Goal: Task Accomplishment & Management: Manage account settings

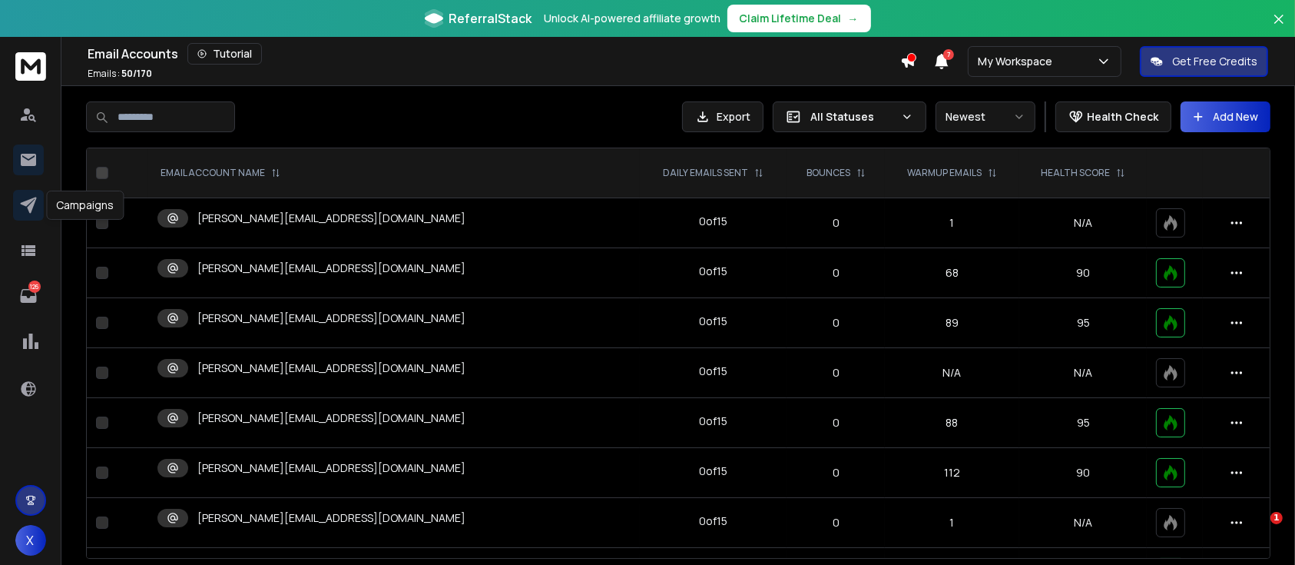
click at [22, 212] on icon at bounding box center [28, 205] width 18 height 18
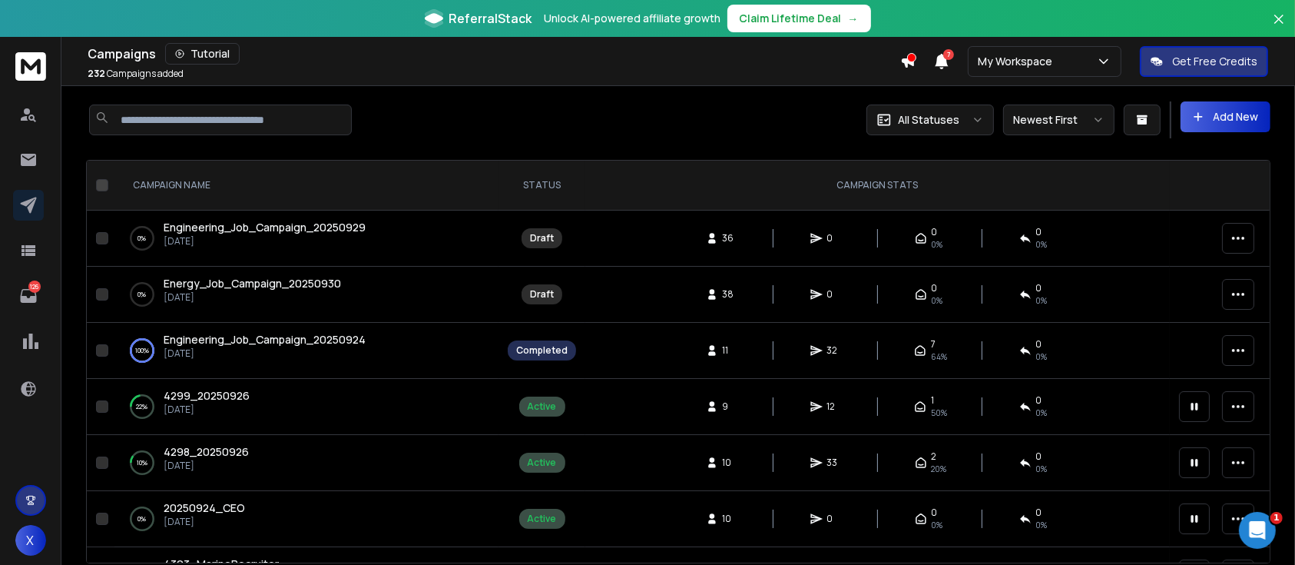
click at [275, 280] on span "Energy_Job_Campaign_20250930" at bounding box center [252, 283] width 177 height 15
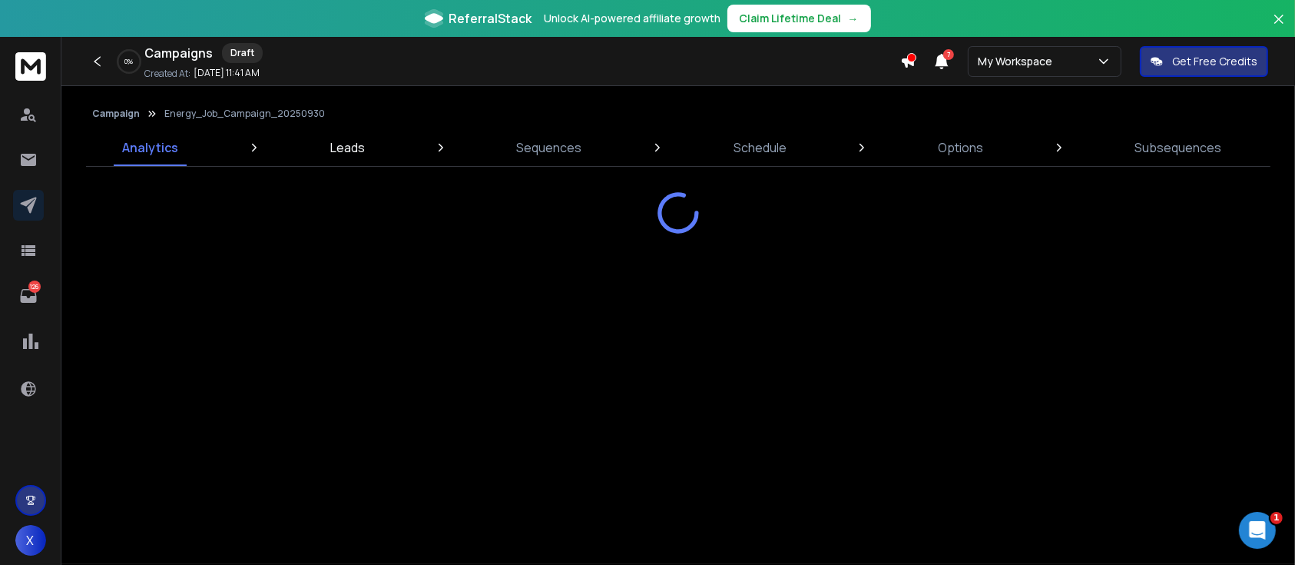
click at [351, 144] on p "Leads" at bounding box center [347, 147] width 35 height 18
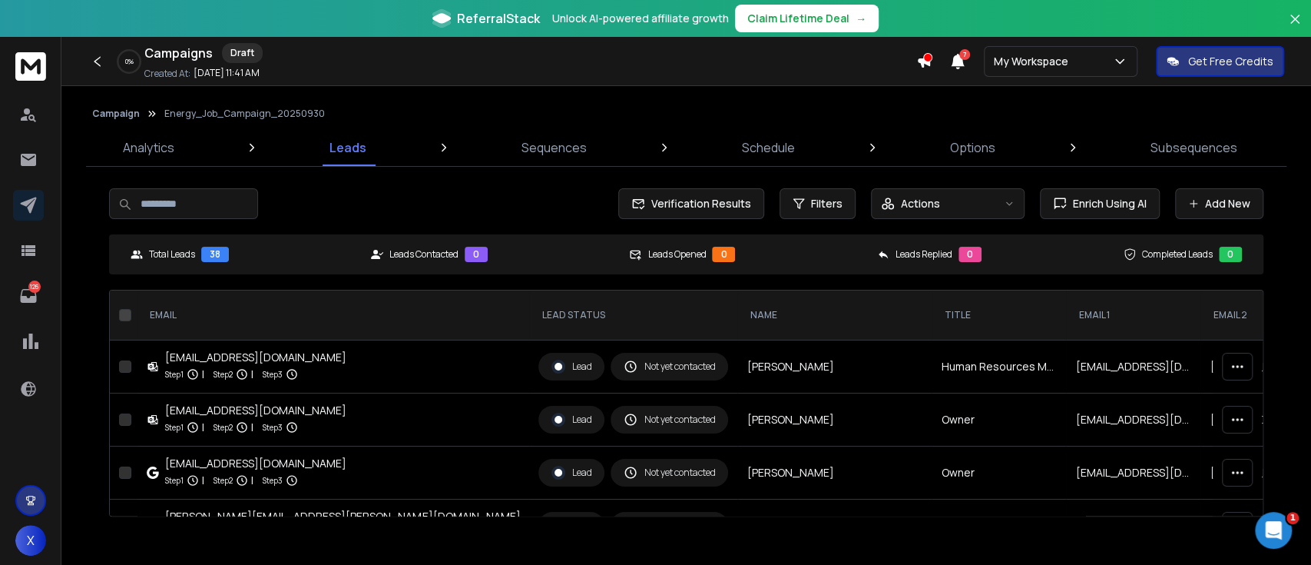
drag, startPoint x: 520, startPoint y: 147, endPoint x: 629, endPoint y: 144, distance: 109.1
click at [521, 147] on link "Sequences" at bounding box center [554, 147] width 84 height 37
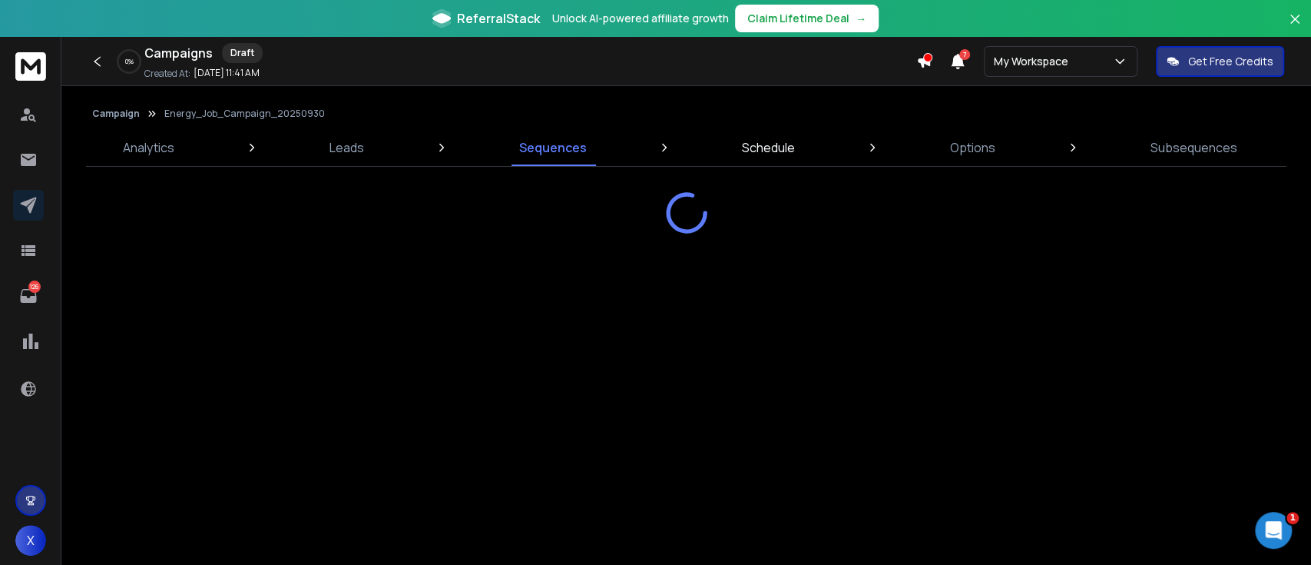
click at [764, 148] on p "Schedule" at bounding box center [768, 147] width 53 height 18
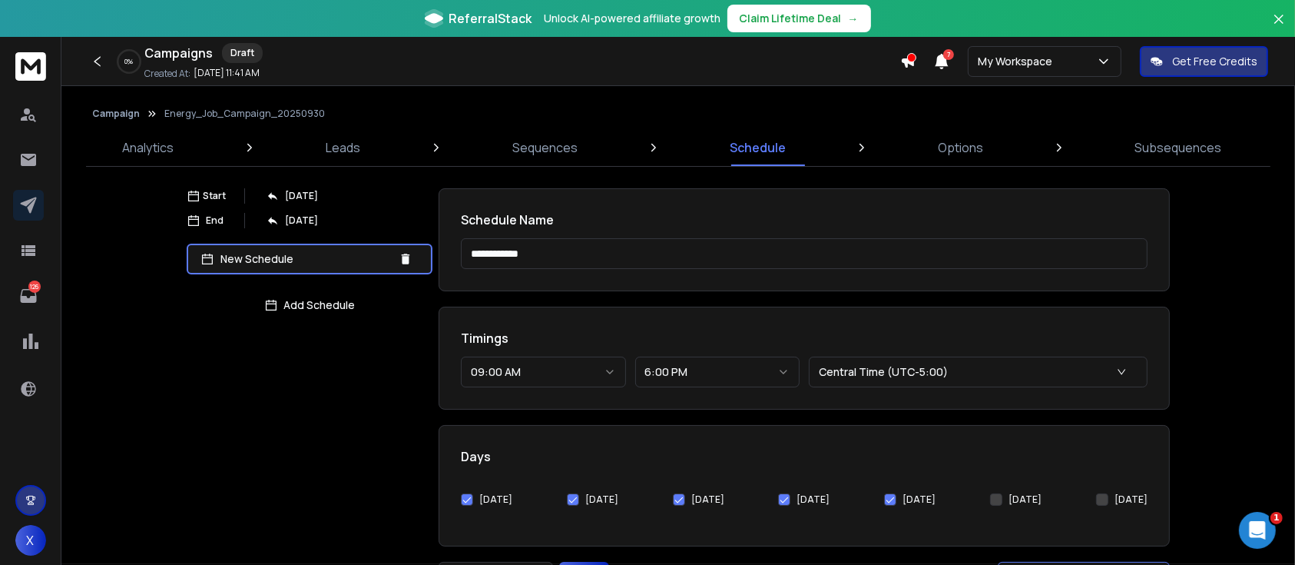
click at [318, 190] on p "[DATE]" at bounding box center [301, 196] width 33 height 12
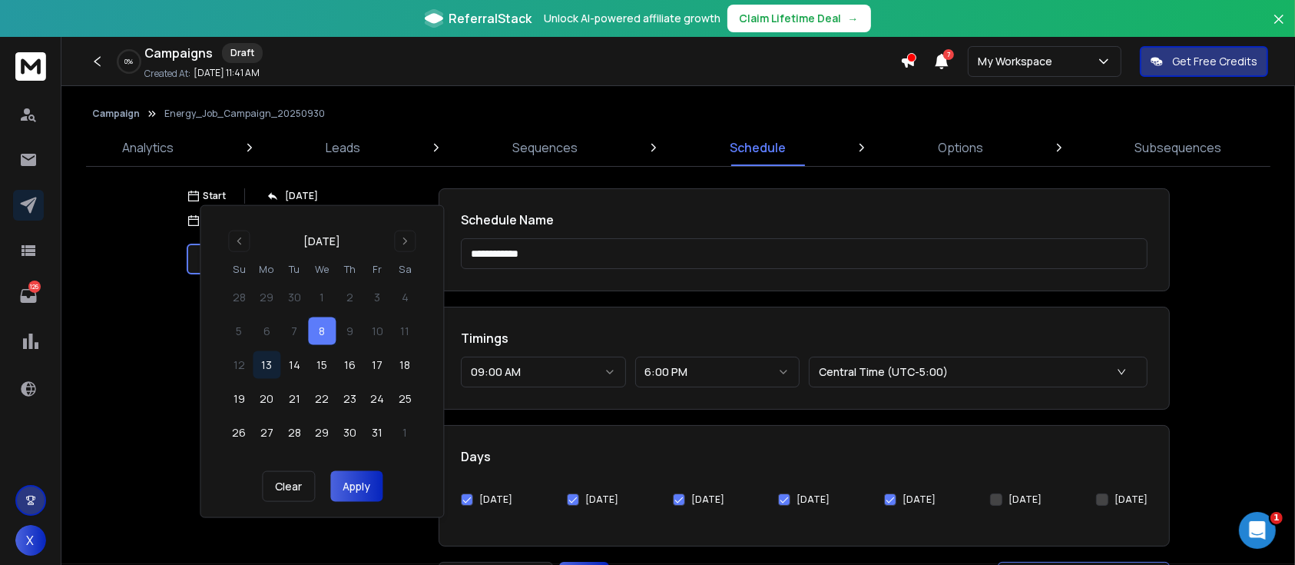
click at [263, 370] on button "13" at bounding box center [267, 365] width 28 height 28
click at [360, 481] on button "Apply" at bounding box center [356, 486] width 52 height 31
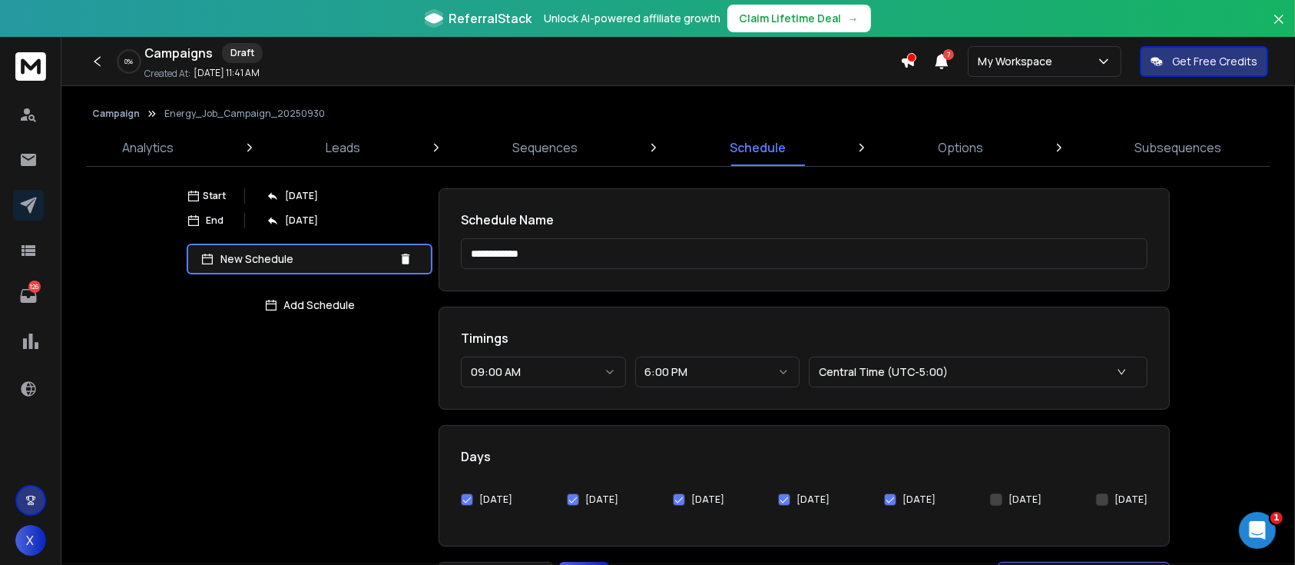
click at [318, 219] on p "[DATE]" at bounding box center [301, 220] width 33 height 12
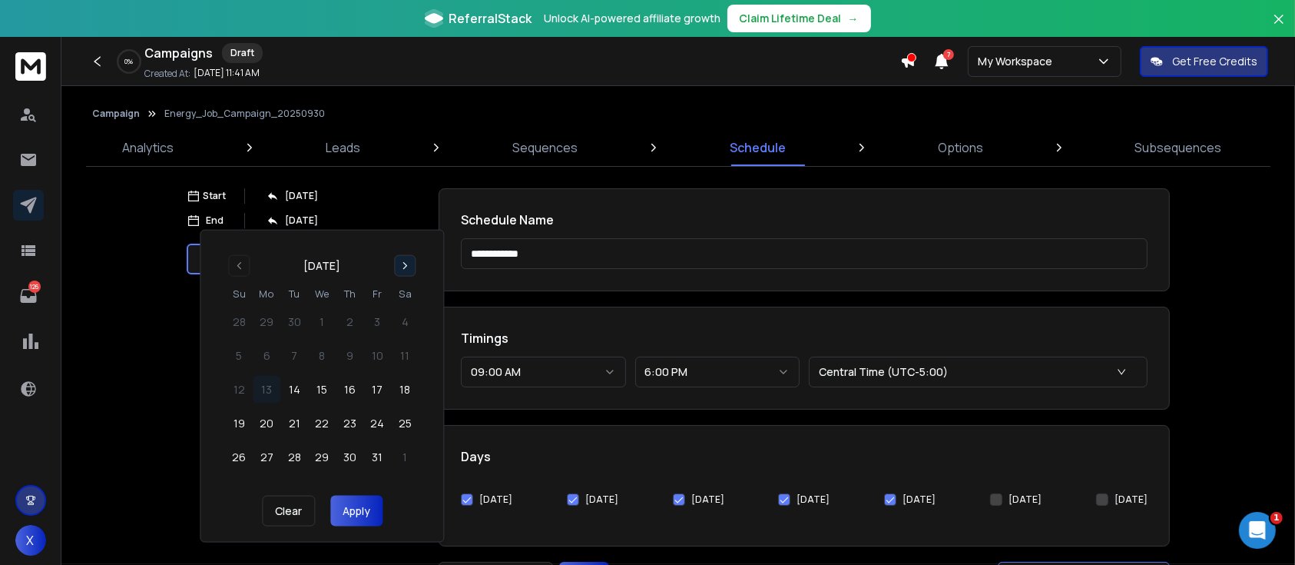
click at [396, 268] on button "Go to next month" at bounding box center [405, 266] width 22 height 22
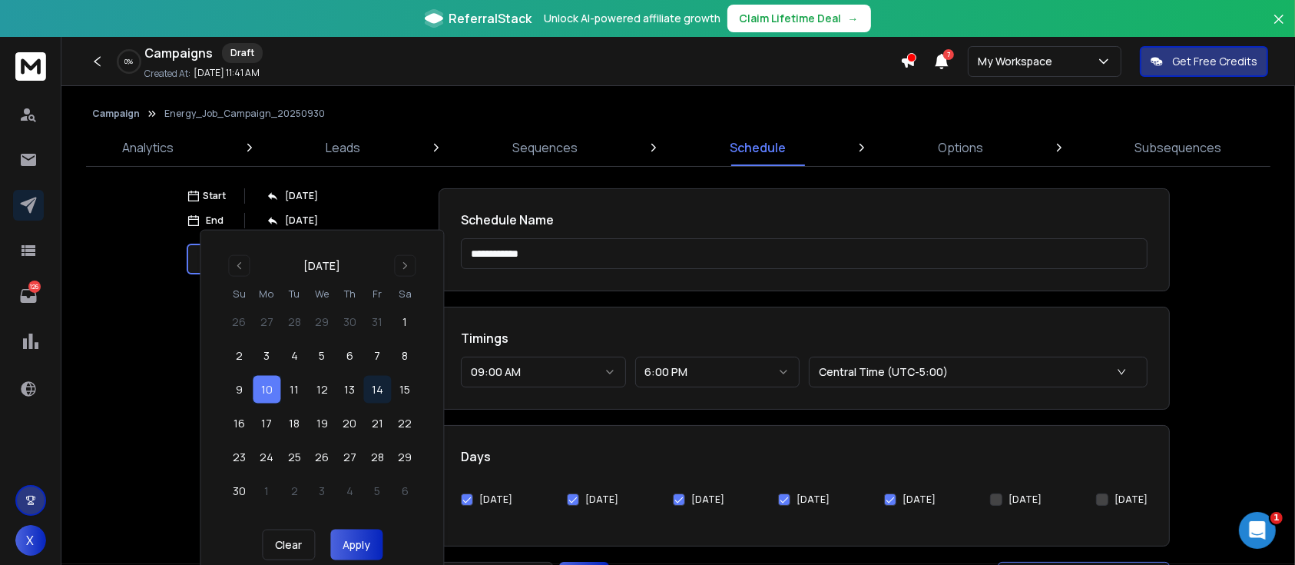
click at [367, 386] on button "14" at bounding box center [377, 390] width 28 height 28
click at [349, 538] on button "Apply" at bounding box center [356, 544] width 52 height 31
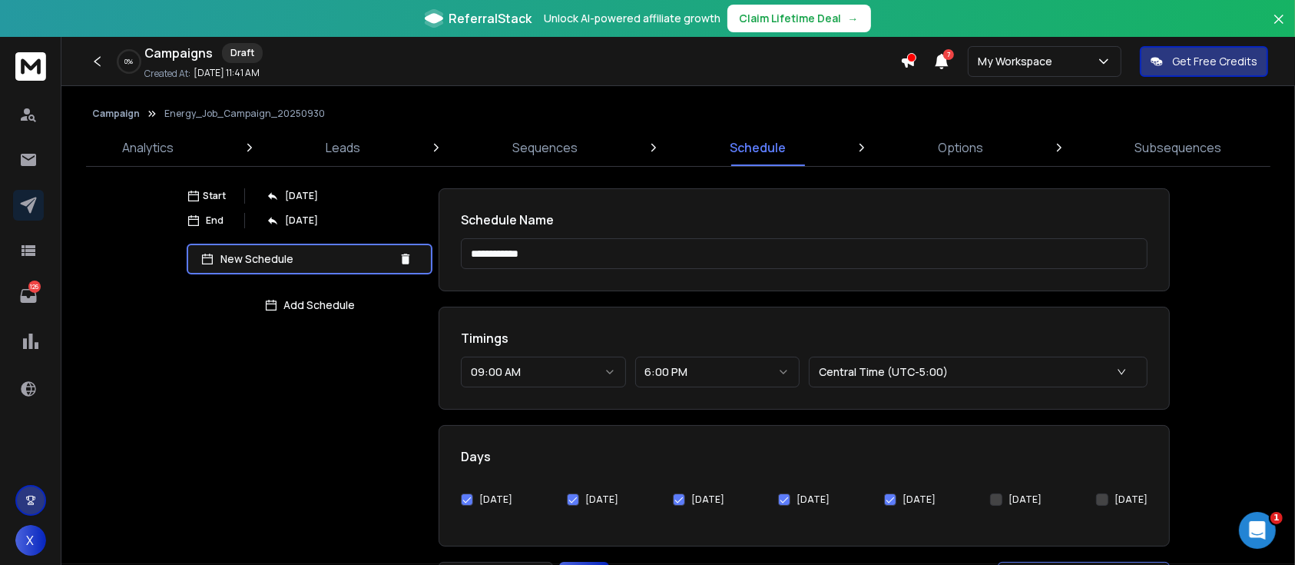
scroll to position [48, 0]
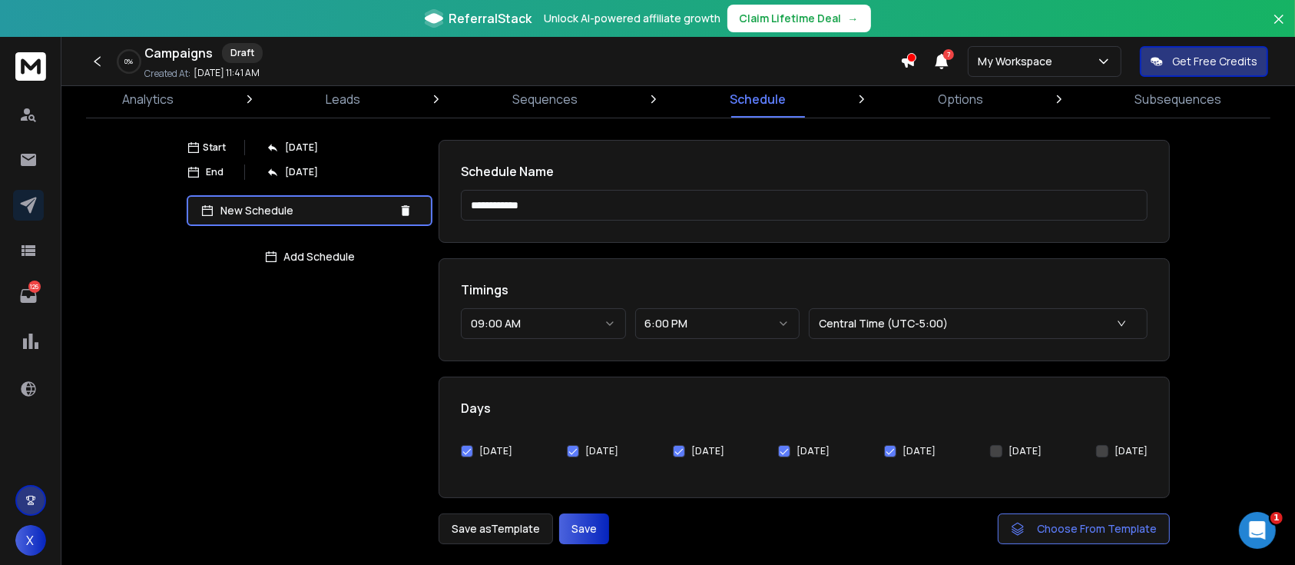
click at [580, 533] on button "Save" at bounding box center [584, 528] width 50 height 31
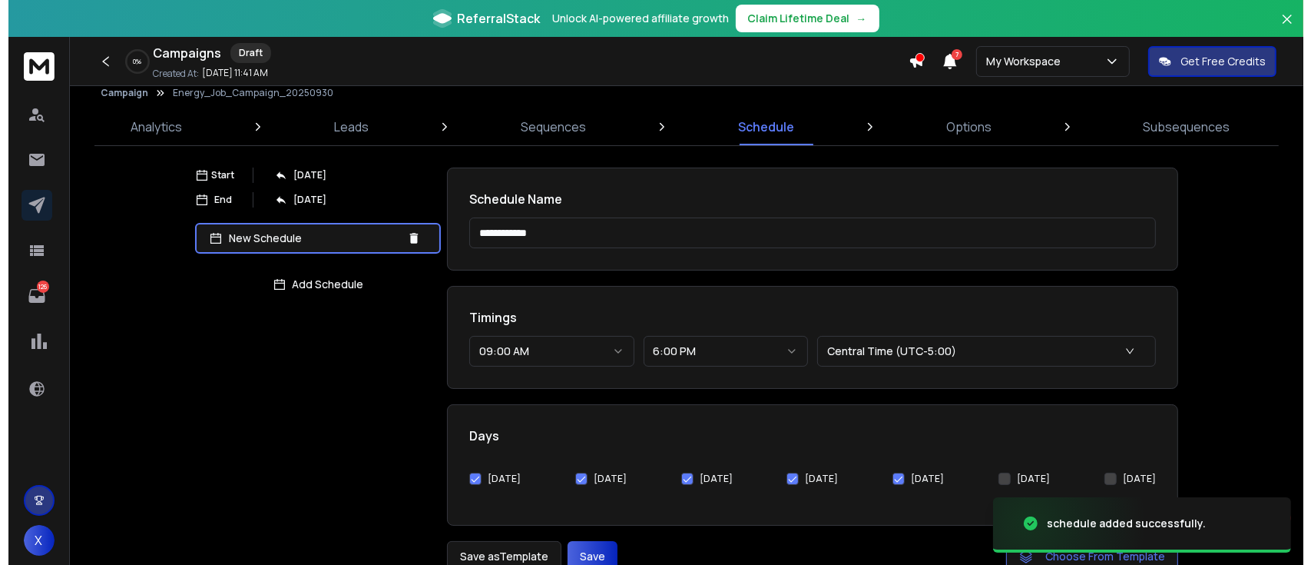
scroll to position [0, 0]
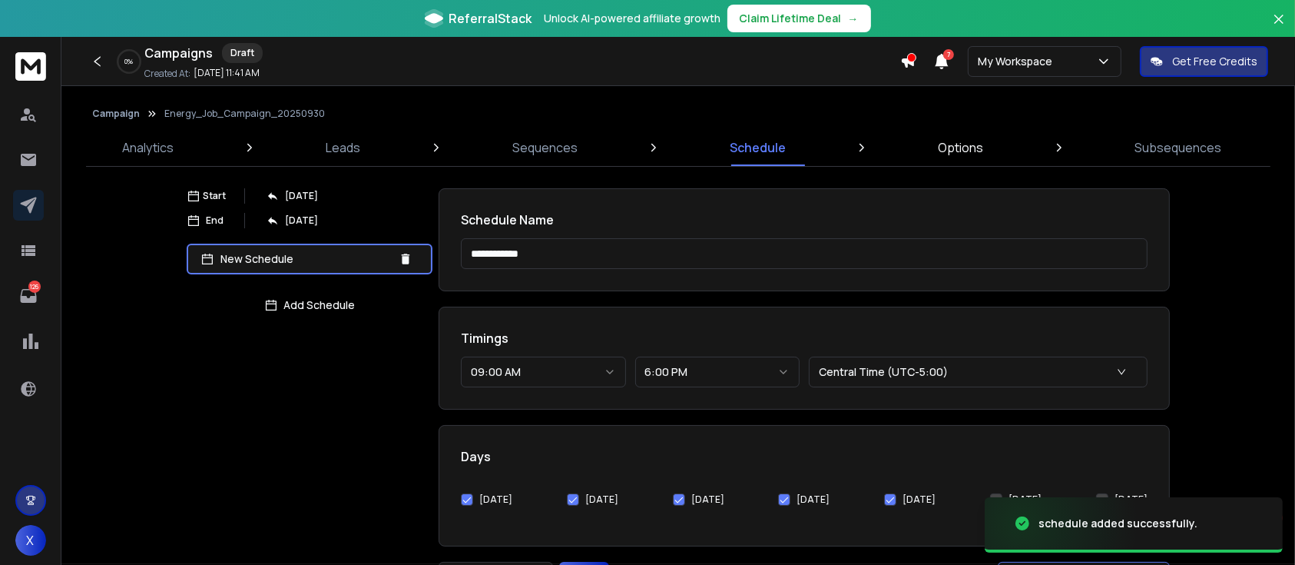
click at [959, 147] on p "Options" at bounding box center [960, 147] width 45 height 18
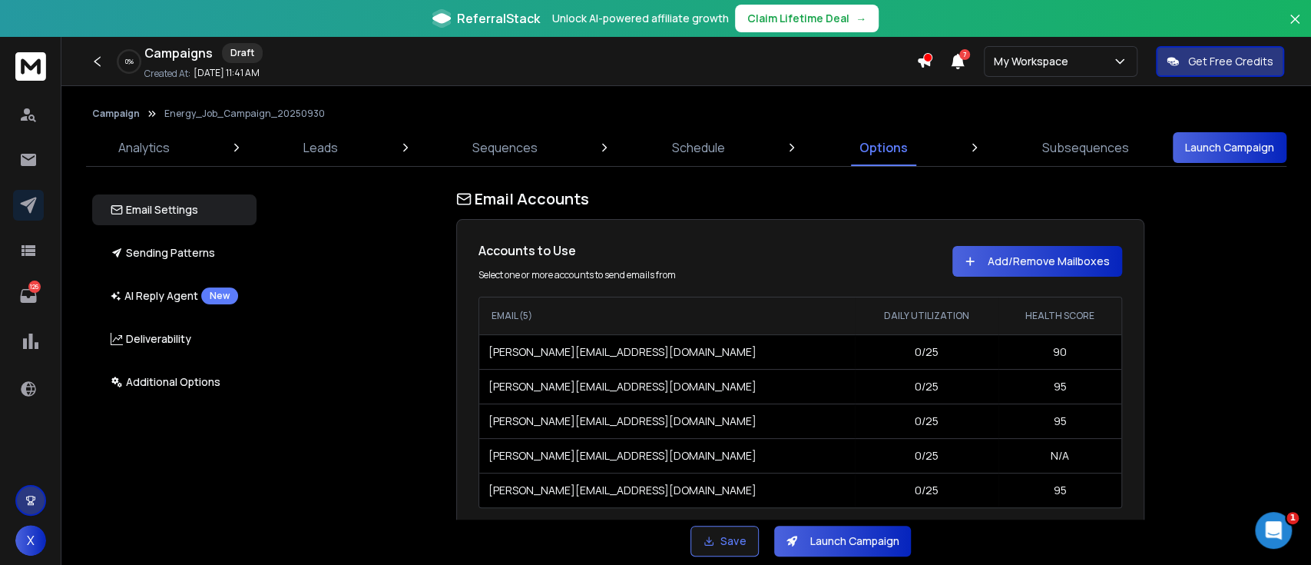
click at [730, 545] on button "Save" at bounding box center [725, 540] width 68 height 31
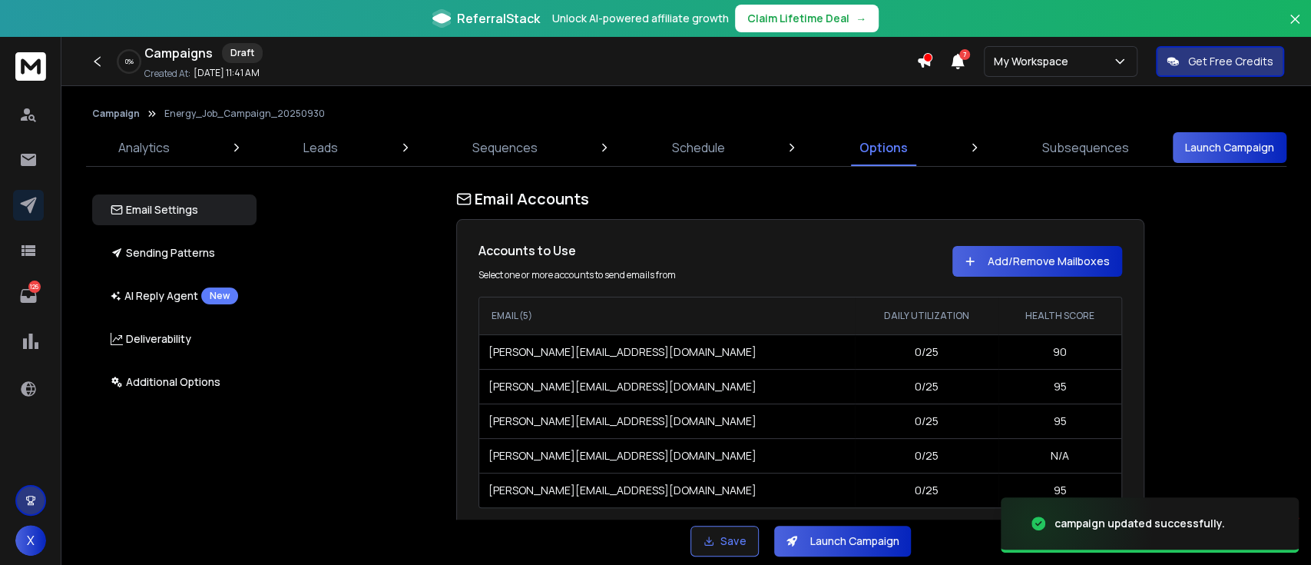
click at [840, 546] on button "Launch Campaign" at bounding box center [842, 540] width 137 height 31
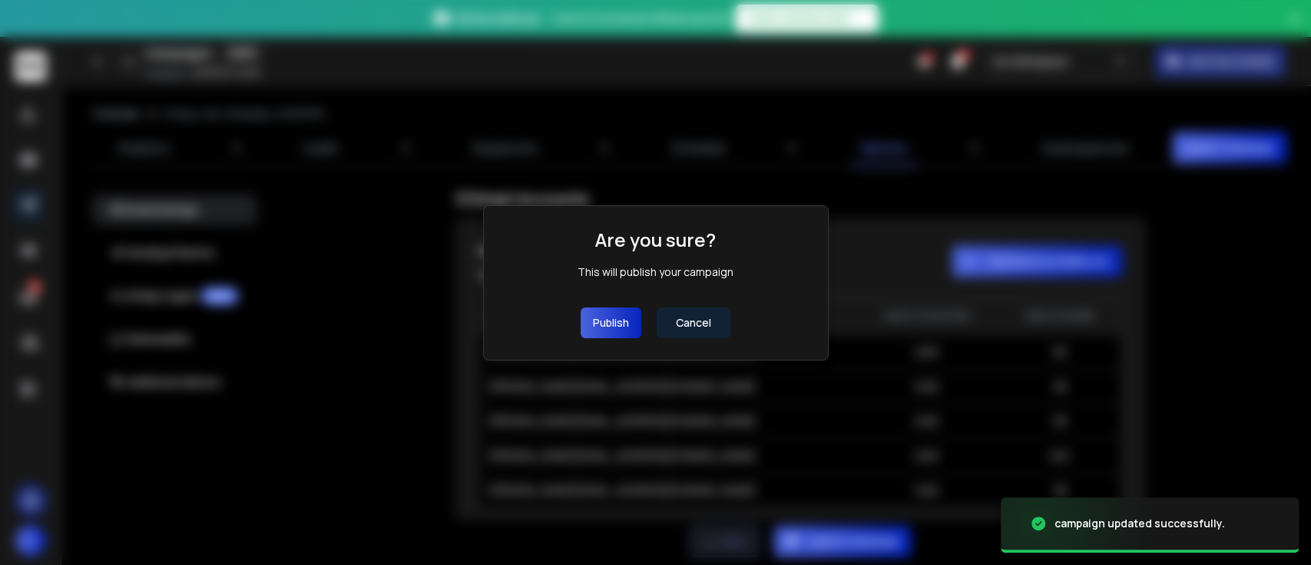
click at [610, 323] on button "Publish" at bounding box center [611, 322] width 61 height 31
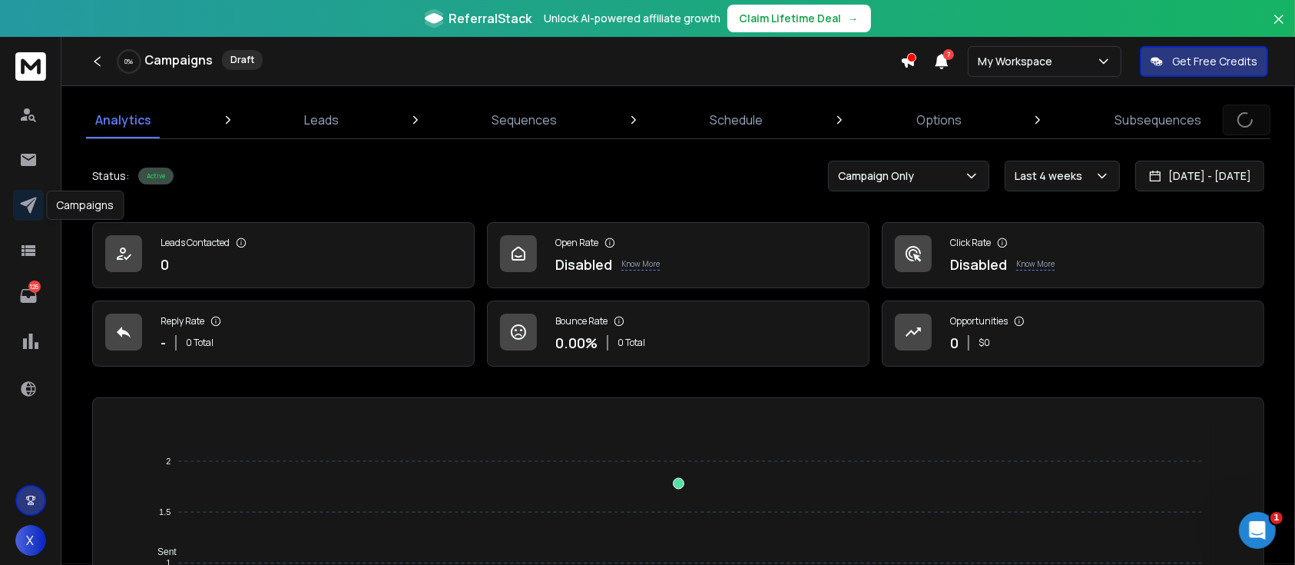
click at [22, 210] on icon at bounding box center [28, 205] width 18 height 18
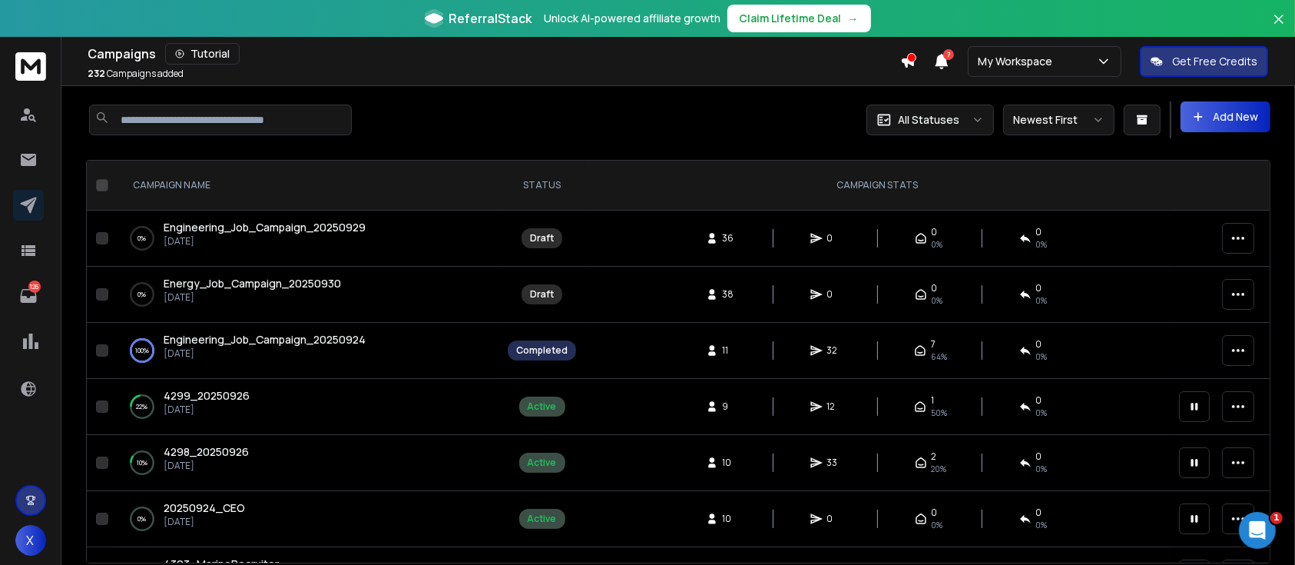
click at [317, 228] on span "Engineering_Job_Campaign_20250929" at bounding box center [265, 227] width 202 height 15
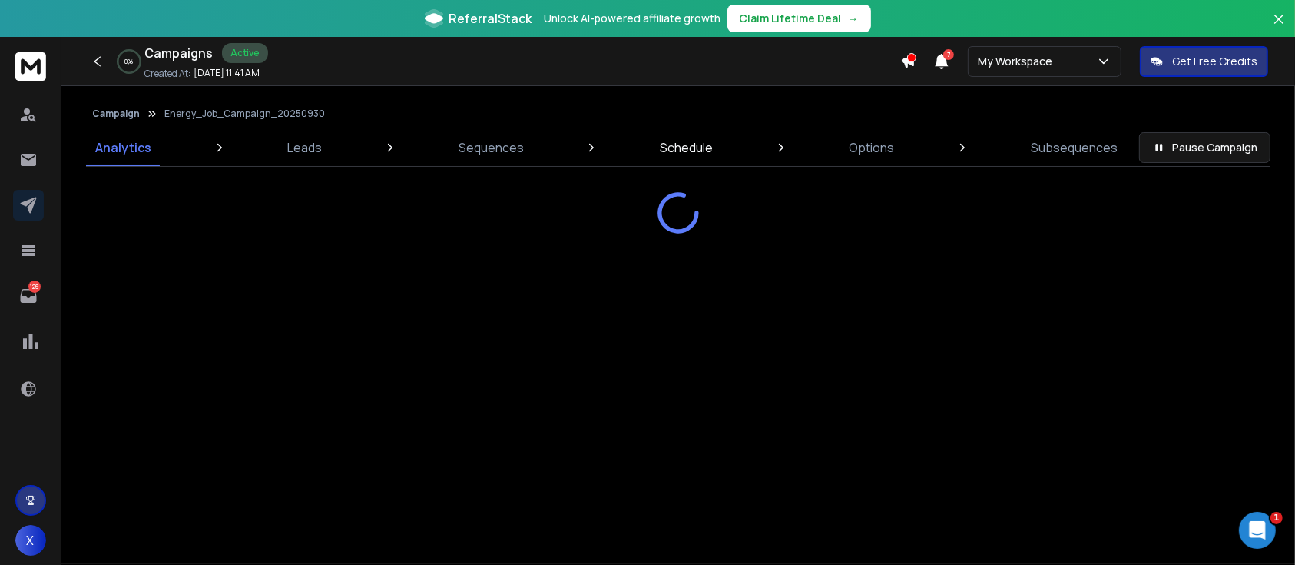
click at [685, 147] on p "Schedule" at bounding box center [686, 147] width 53 height 18
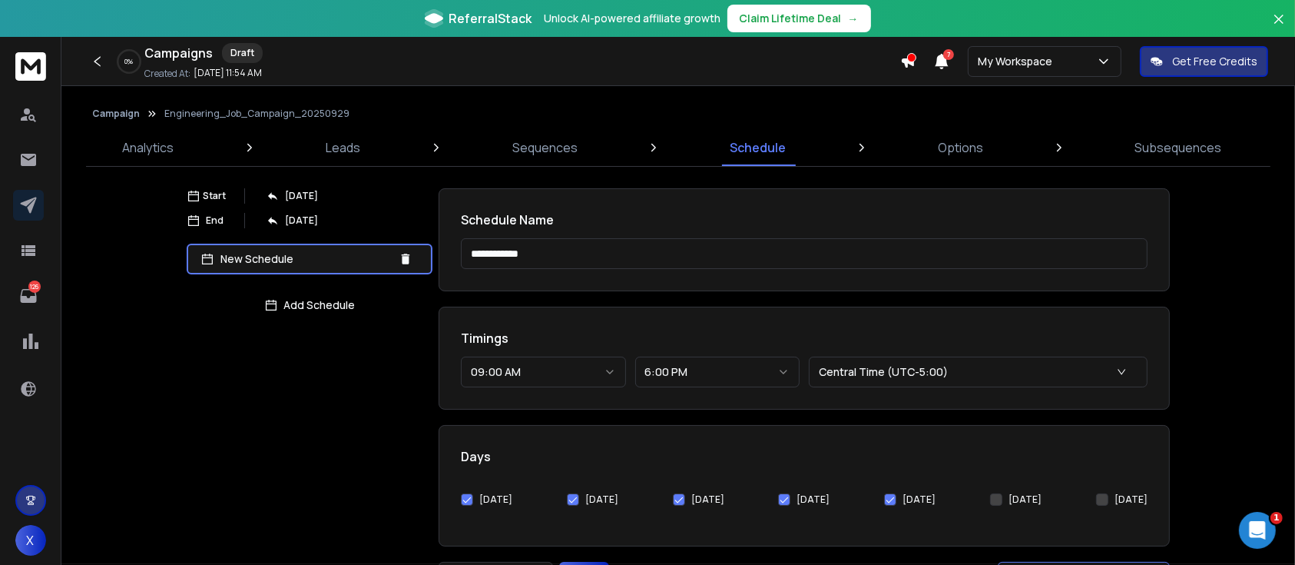
click at [318, 194] on p "[DATE]" at bounding box center [301, 196] width 33 height 12
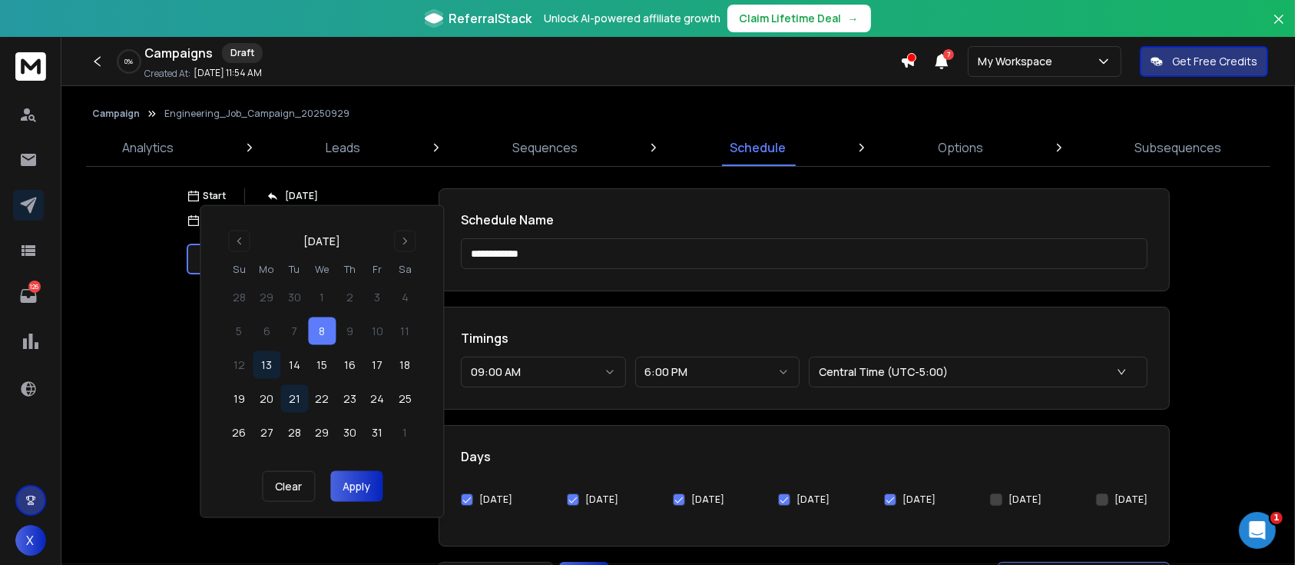
drag, startPoint x: 270, startPoint y: 366, endPoint x: 288, endPoint y: 399, distance: 37.5
click at [270, 366] on button "13" at bounding box center [267, 365] width 28 height 28
click at [356, 469] on div "October 2025 Su Mo Tu We Th Fr Sa 28 29 30 1 2 3 4 5 6 7 8 9 10 11 12 13 14 15 …" at bounding box center [321, 361] width 243 height 311
click at [354, 481] on button "Apply" at bounding box center [356, 486] width 52 height 31
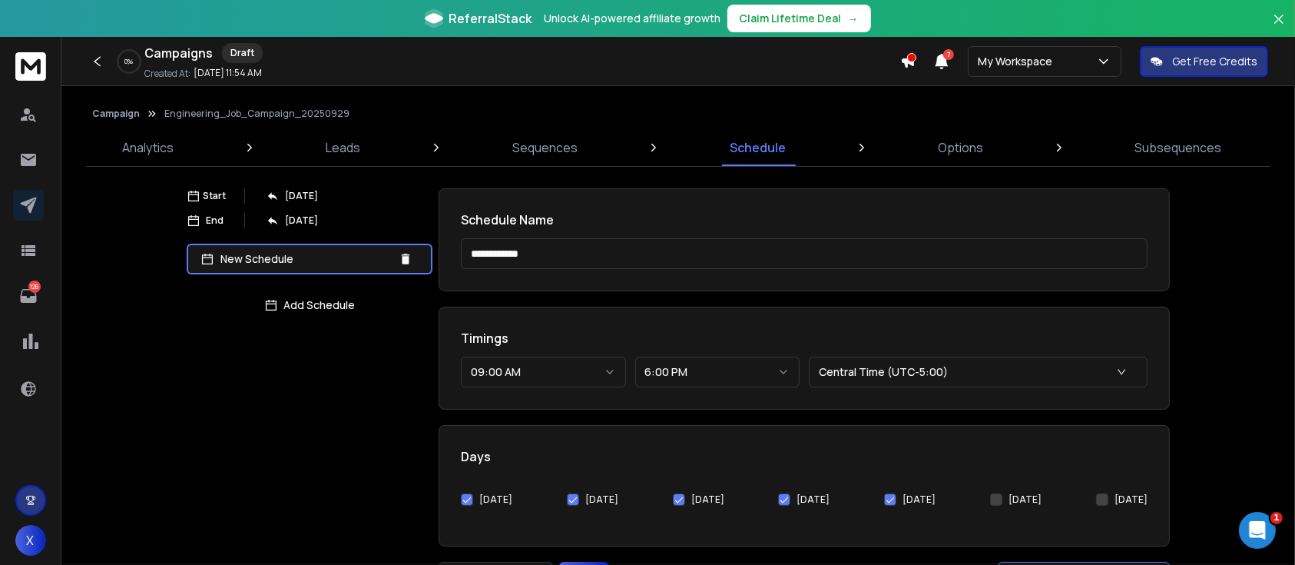
click at [318, 224] on p "[DATE]" at bounding box center [301, 220] width 33 height 12
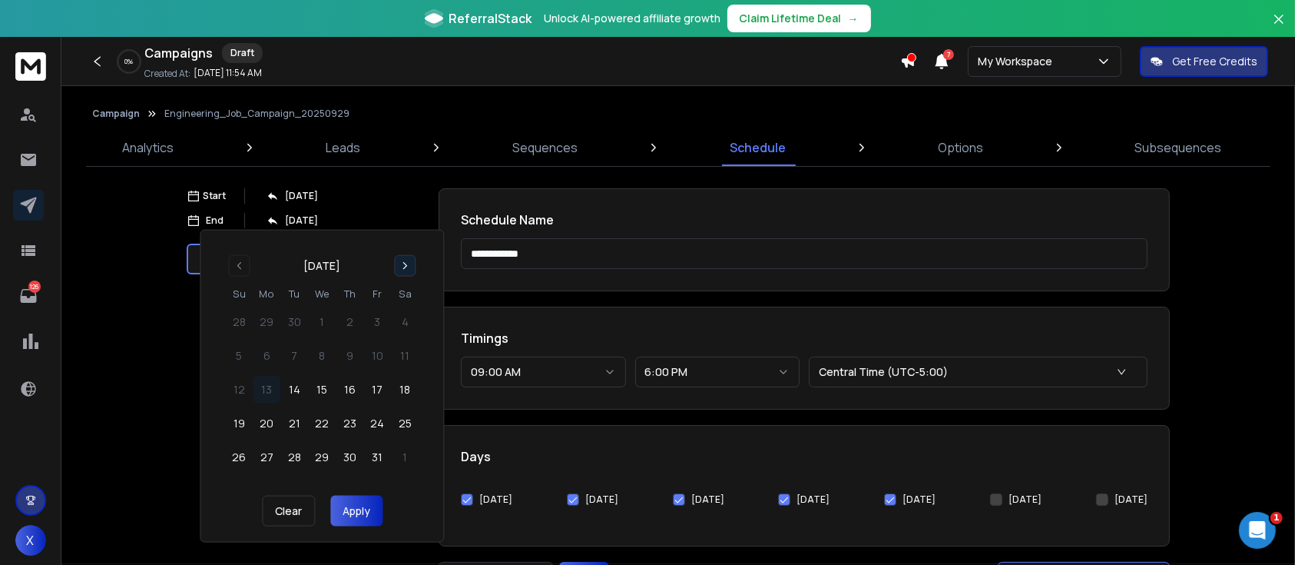
click at [404, 256] on div "October 2025 Su Mo Tu We Th Fr Sa 28 29 30 1 2 3 4 5 6 7 8 9 10 11 12 13 14 15 …" at bounding box center [322, 363] width 212 height 234
click at [404, 257] on button "Go to next month" at bounding box center [405, 266] width 22 height 22
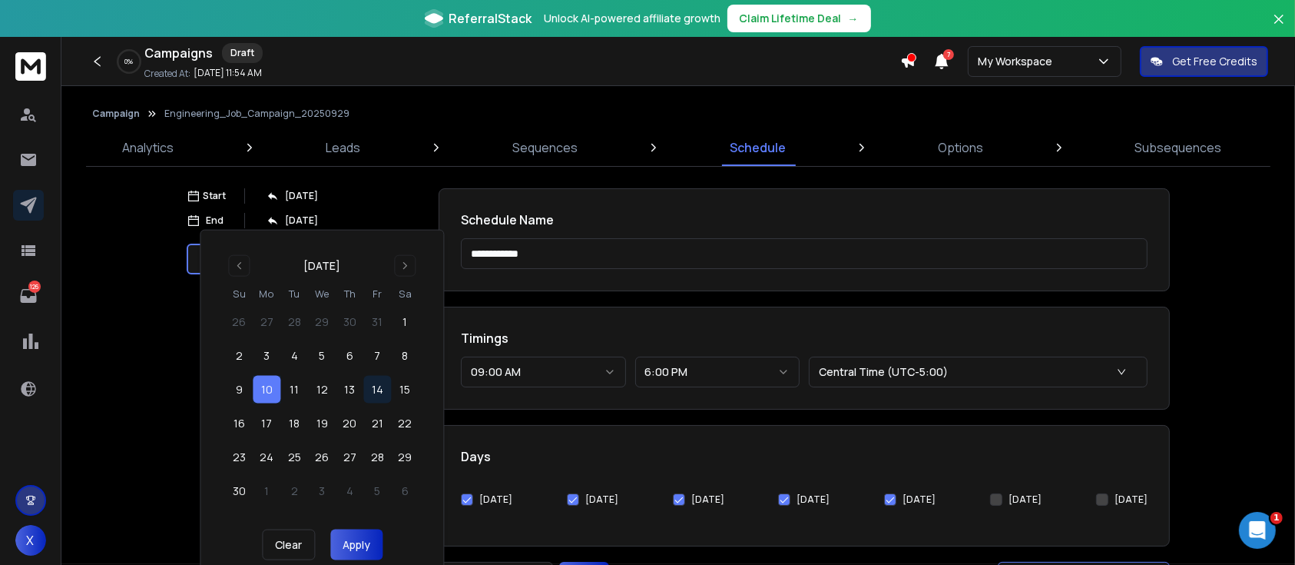
click at [374, 386] on button "14" at bounding box center [377, 390] width 28 height 28
click at [340, 539] on button "Apply" at bounding box center [356, 544] width 52 height 31
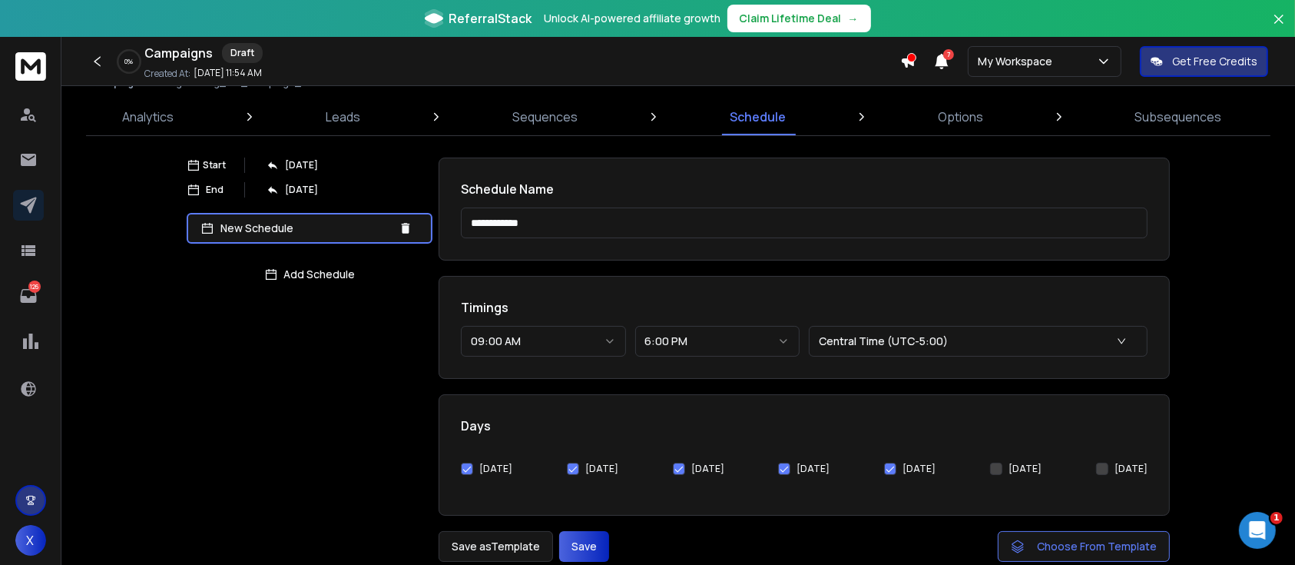
scroll to position [48, 0]
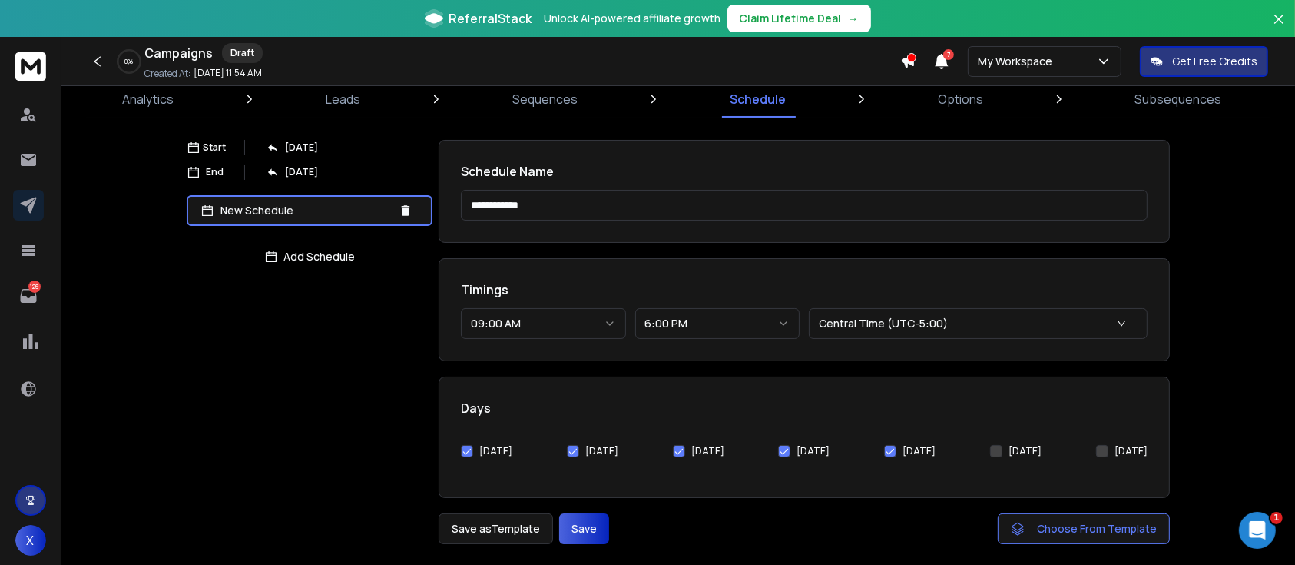
click at [582, 527] on button "Save" at bounding box center [584, 528] width 50 height 31
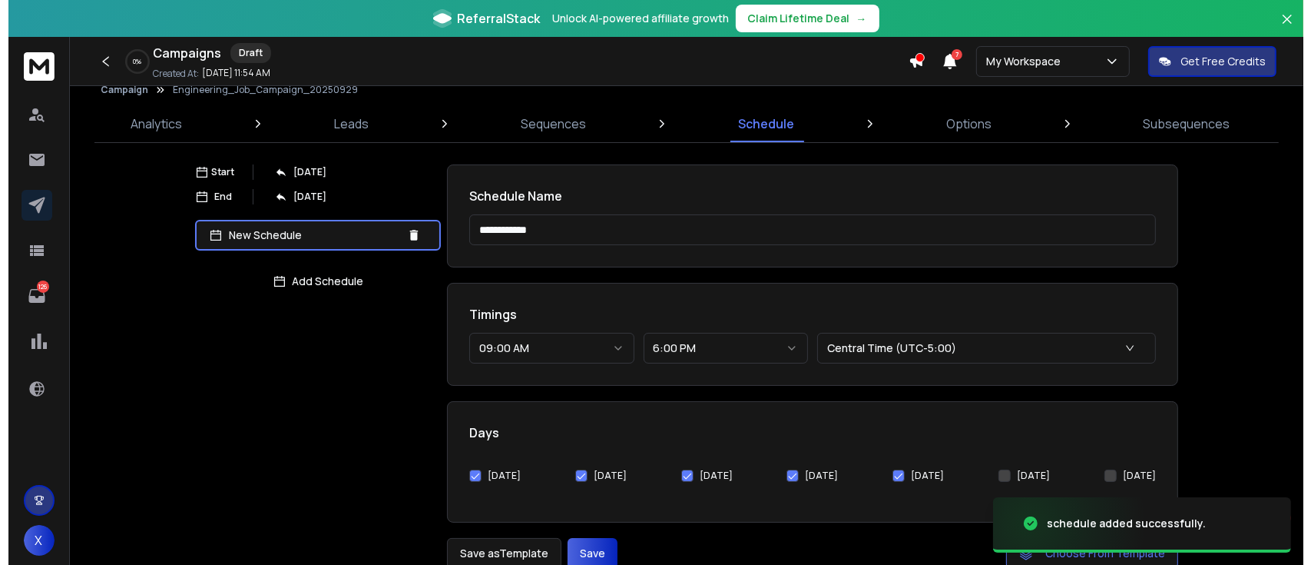
scroll to position [0, 0]
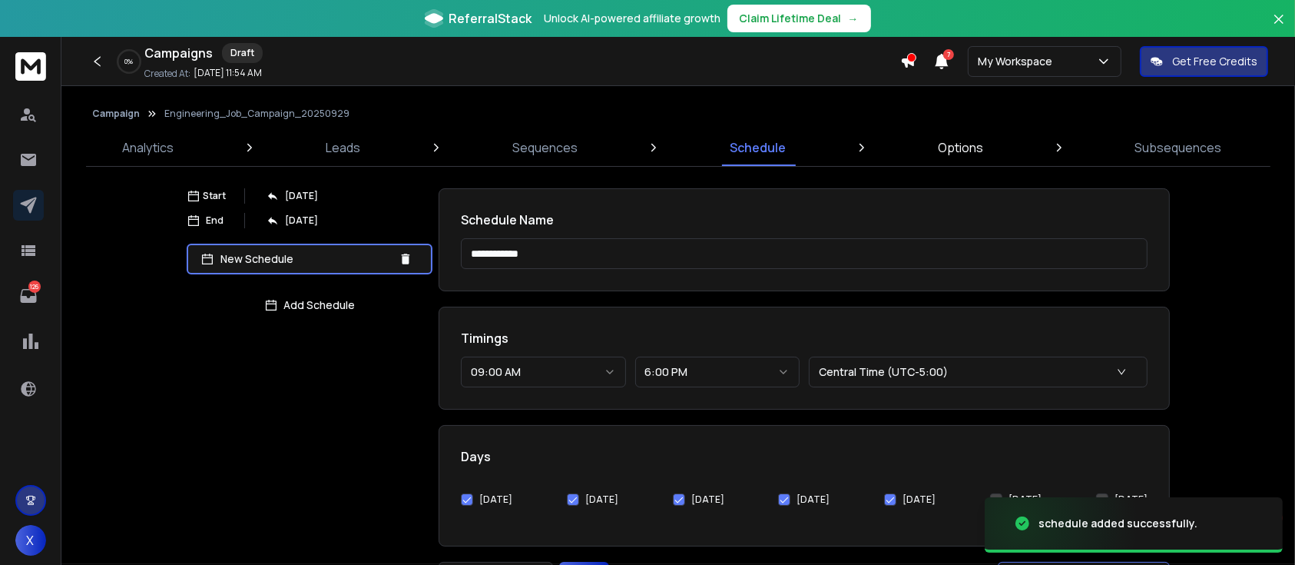
click at [962, 149] on p "Options" at bounding box center [960, 147] width 45 height 18
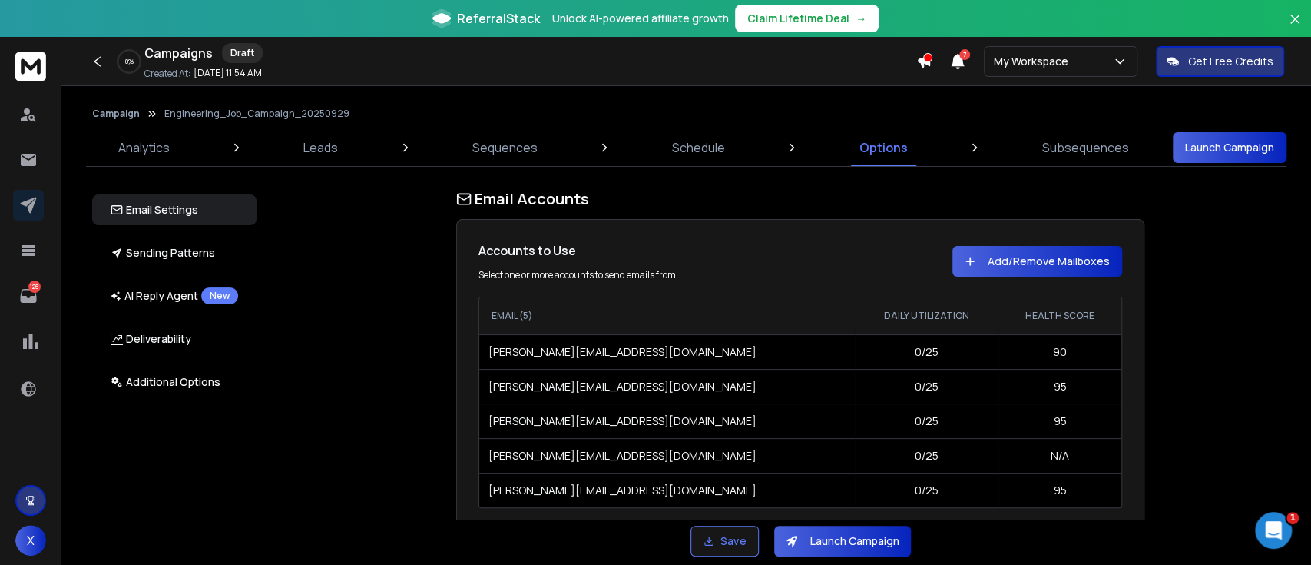
click at [821, 532] on button "Launch Campaign" at bounding box center [842, 540] width 137 height 31
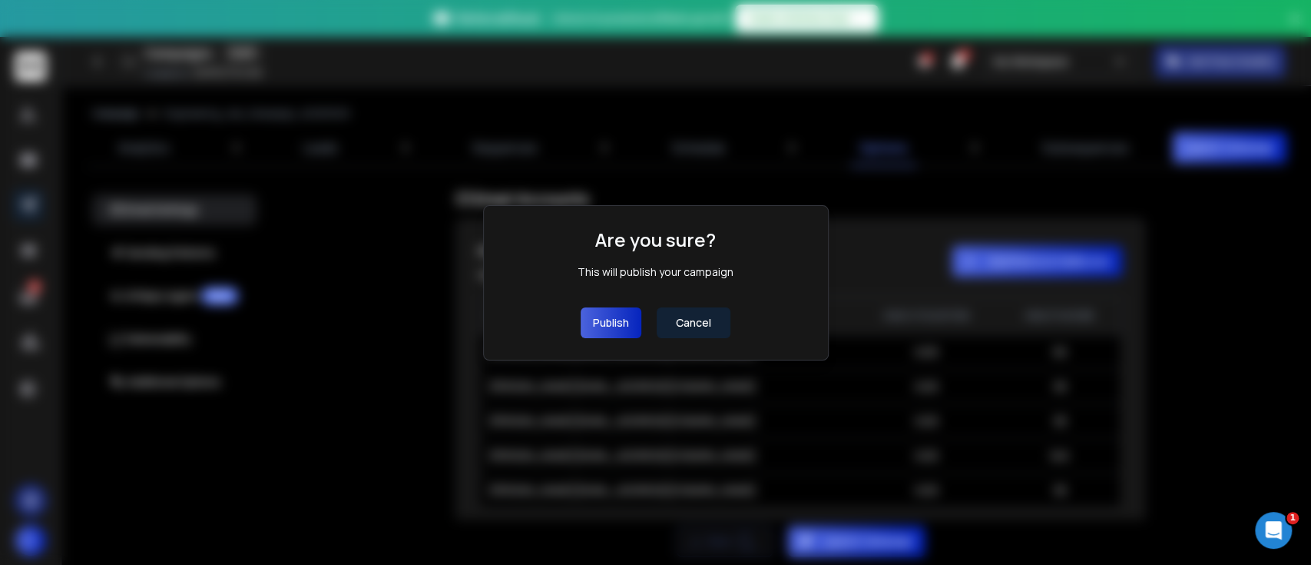
click at [590, 323] on button "Publish" at bounding box center [611, 322] width 61 height 31
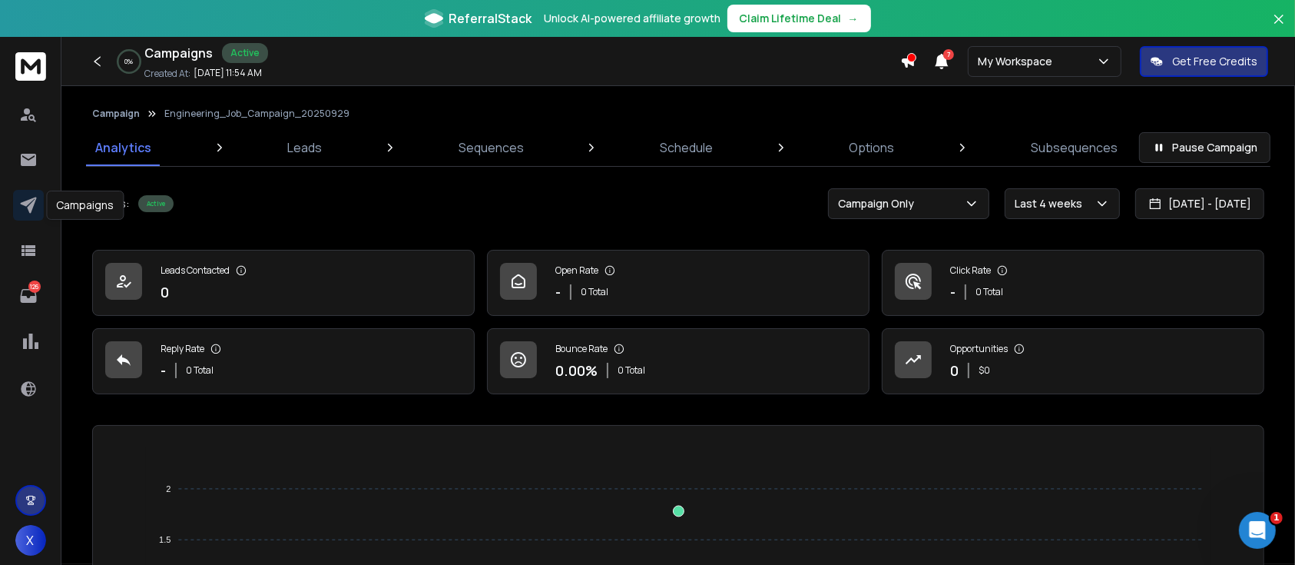
click at [41, 202] on link at bounding box center [28, 205] width 31 height 31
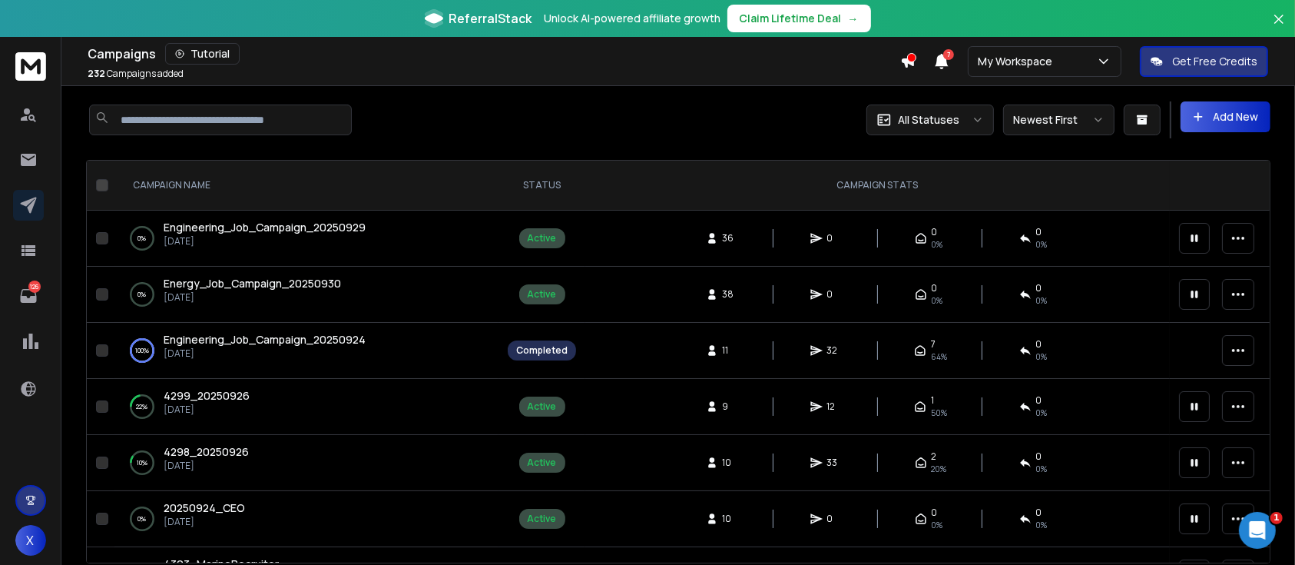
click at [307, 278] on span "Energy_Job_Campaign_20250930" at bounding box center [252, 283] width 177 height 15
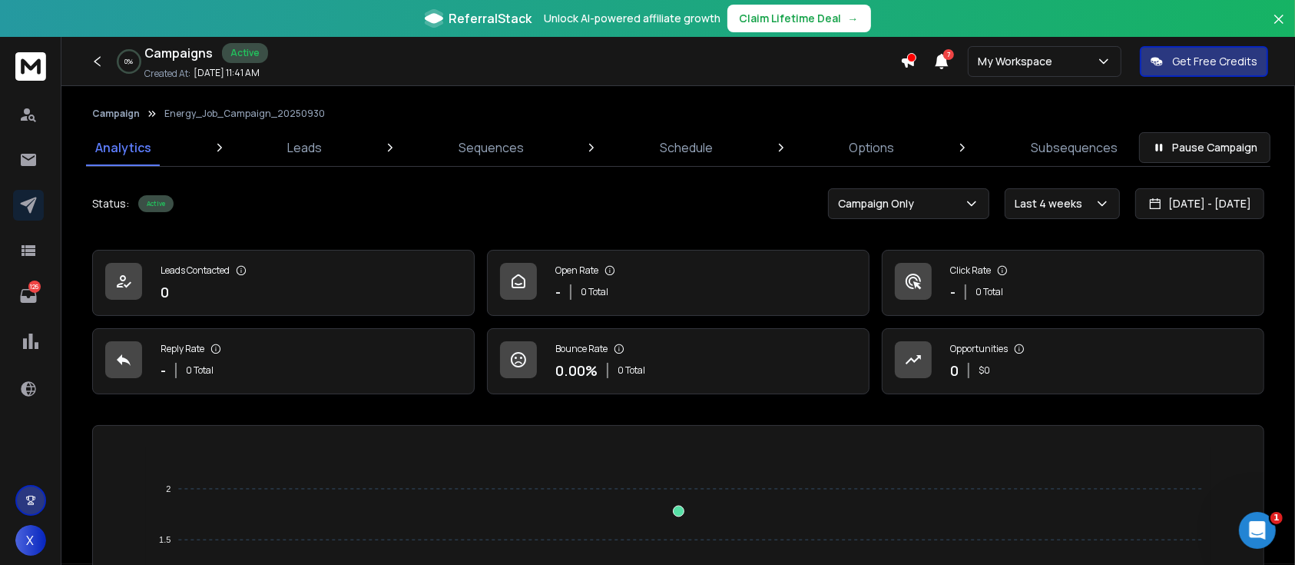
drag, startPoint x: 1283, startPoint y: 17, endPoint x: 1204, endPoint y: 60, distance: 90.1
click at [1283, 18] on icon "Close banner" at bounding box center [1279, 19] width 14 height 14
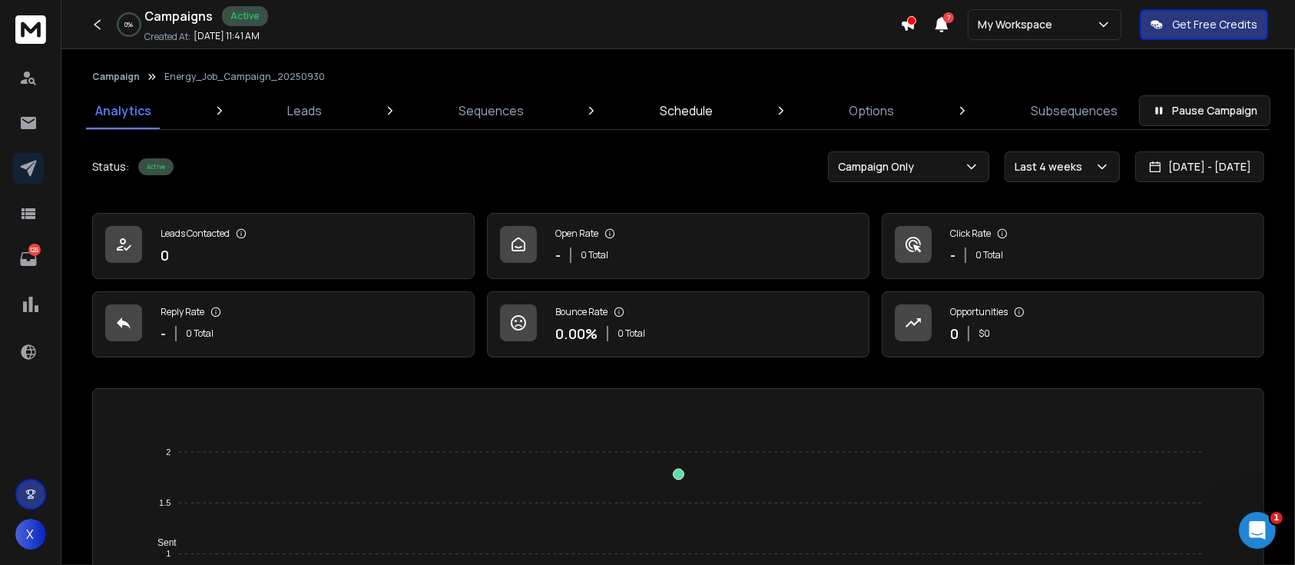
click at [713, 118] on p "Schedule" at bounding box center [686, 110] width 53 height 18
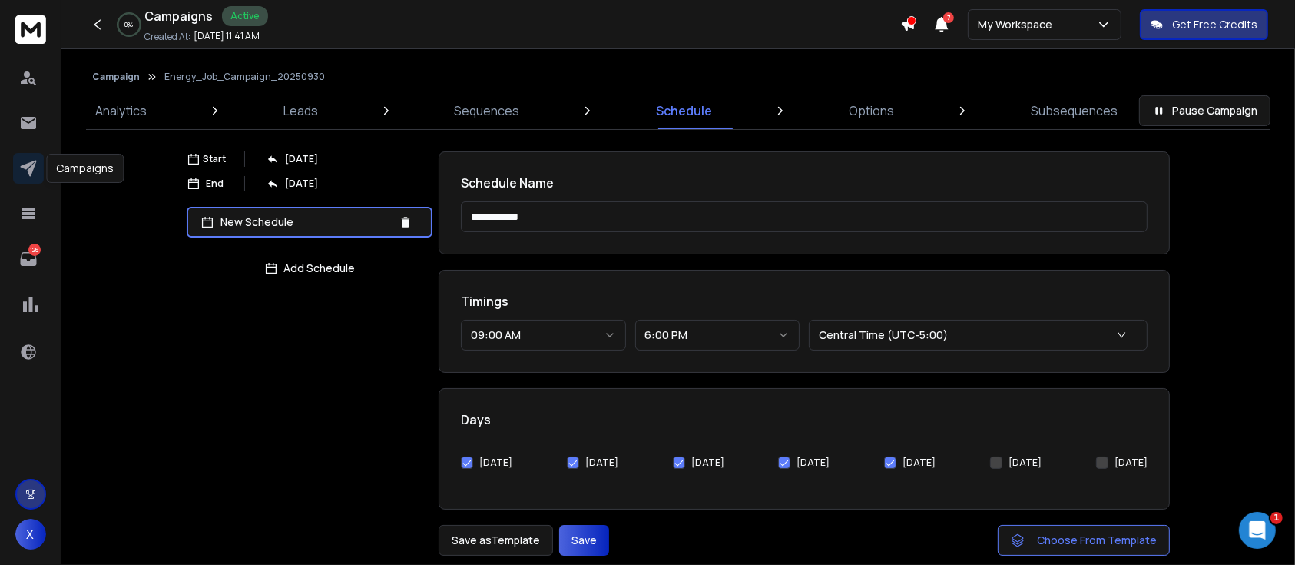
click at [32, 169] on icon at bounding box center [28, 169] width 16 height 16
